Goal: Navigation & Orientation: Find specific page/section

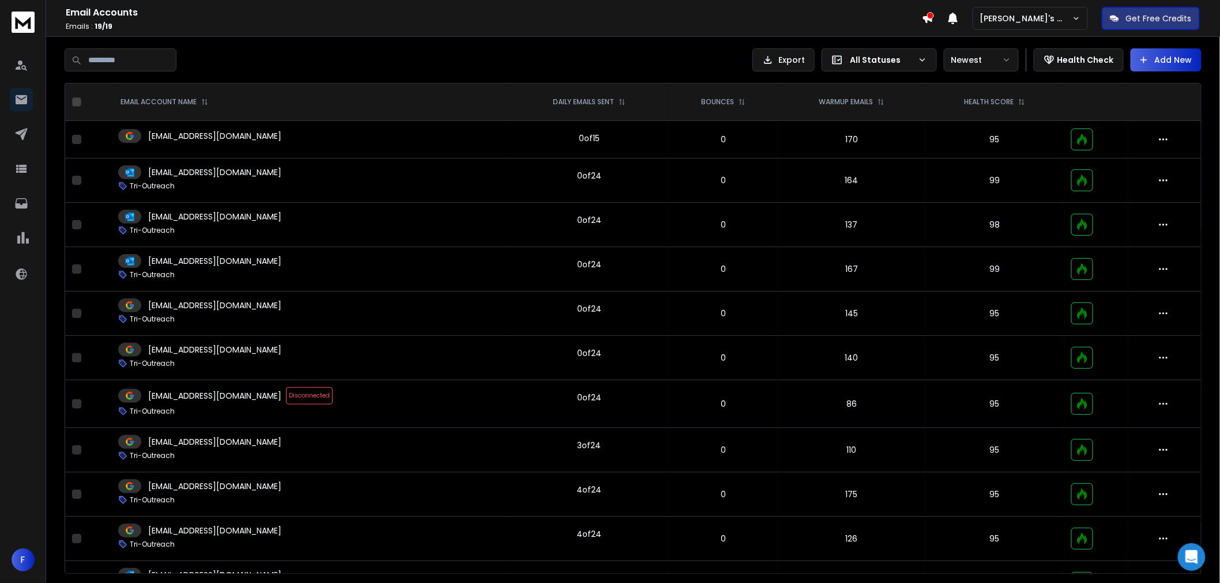
click at [0, 131] on div "F" at bounding box center [23, 291] width 46 height 583
click at [16, 131] on icon at bounding box center [21, 134] width 14 height 14
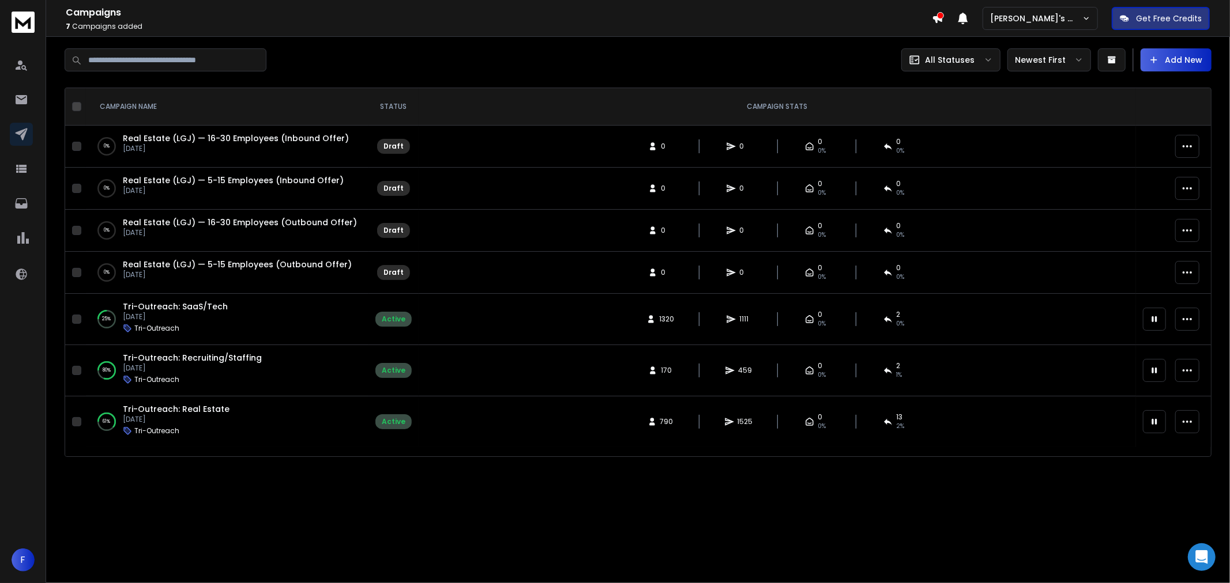
click at [383, 272] on div "Draft" at bounding box center [393, 272] width 20 height 9
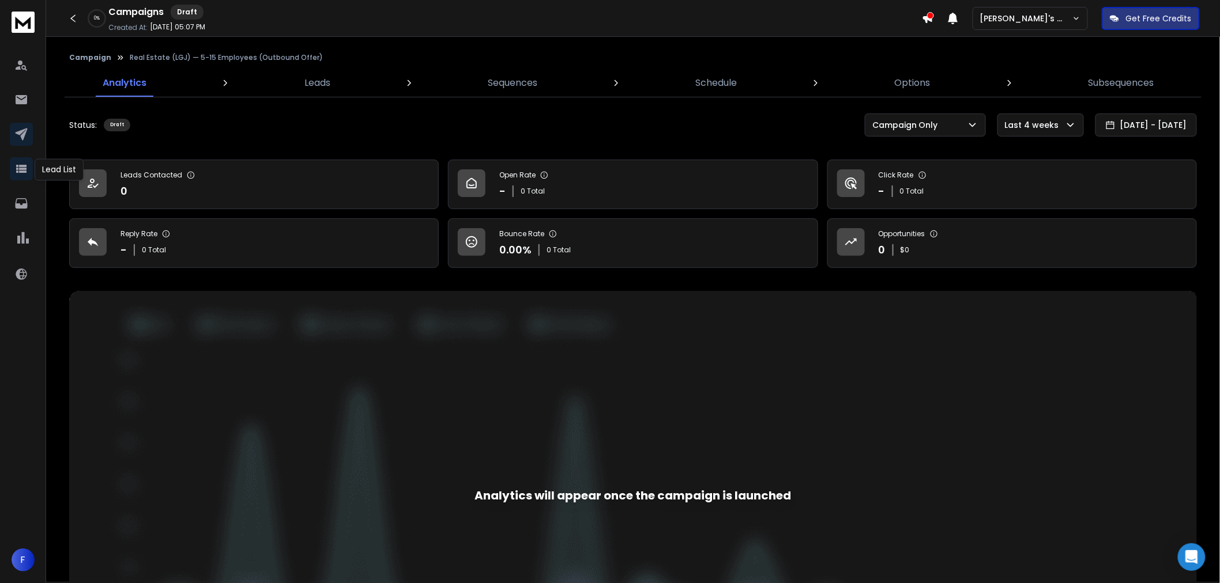
click at [21, 179] on link at bounding box center [21, 168] width 23 height 23
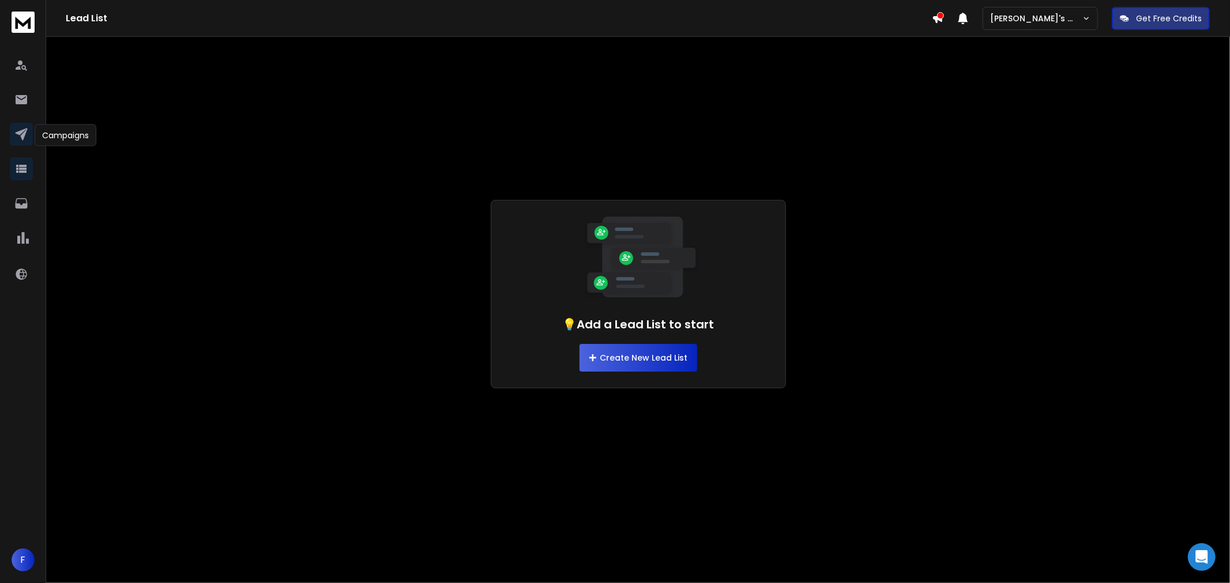
click at [28, 146] on link at bounding box center [21, 134] width 23 height 23
